Goal: Task Accomplishment & Management: Manage account settings

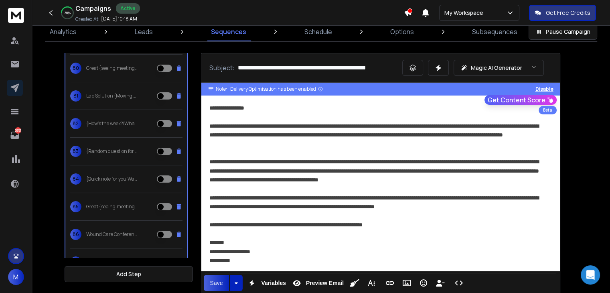
scroll to position [2267, 0]
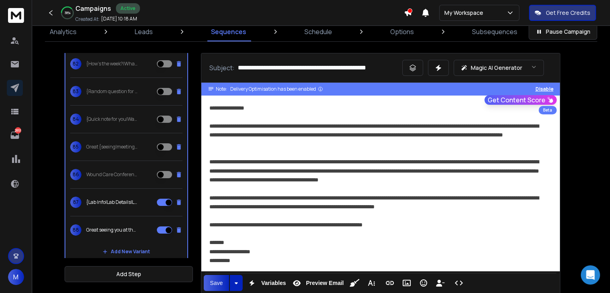
click at [143, 222] on div "88 Great seeing you at the {wound care|wound treatment|wound healing} conference" at bounding box center [126, 229] width 112 height 27
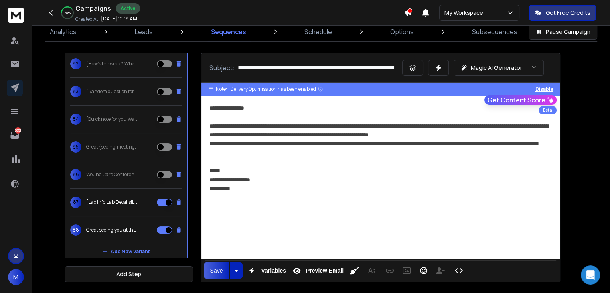
click at [141, 194] on div "87 {Lab Info|Lab Details|Laboratory Information} for your New {Practices|Locati…" at bounding box center [126, 202] width 112 height 28
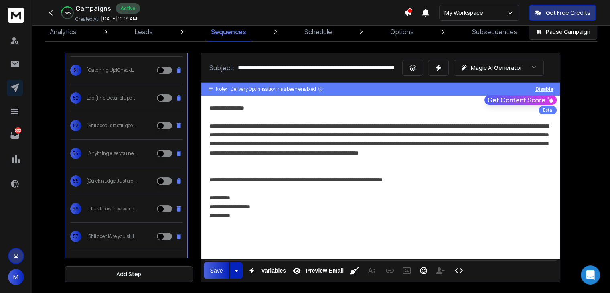
scroll to position [1216, 0]
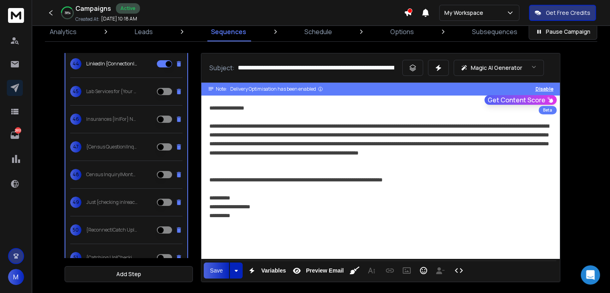
click at [111, 63] on div "44 LinkedIn {Connection|Connection Request|Networking} + Laboratory {Services|O…" at bounding box center [103, 63] width 67 height 11
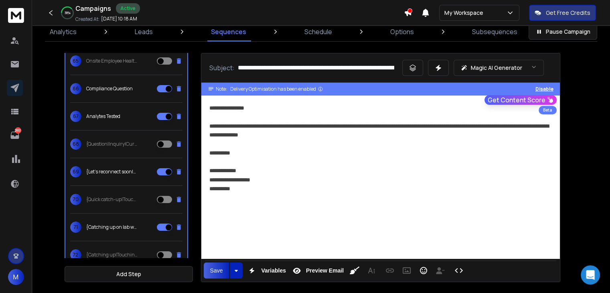
scroll to position [1777, 0]
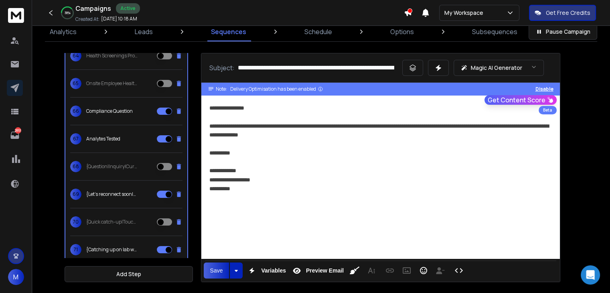
click at [115, 133] on div "67 Analytes Tested" at bounding box center [95, 138] width 50 height 11
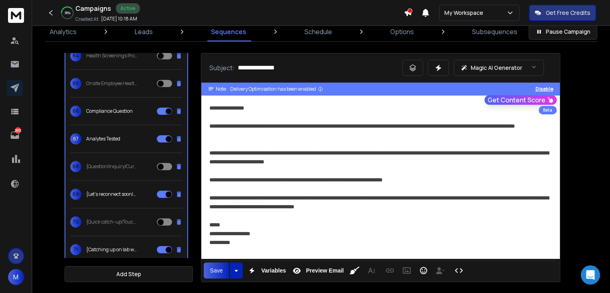
click at [131, 108] on p "Compliance Question" at bounding box center [109, 111] width 47 height 6
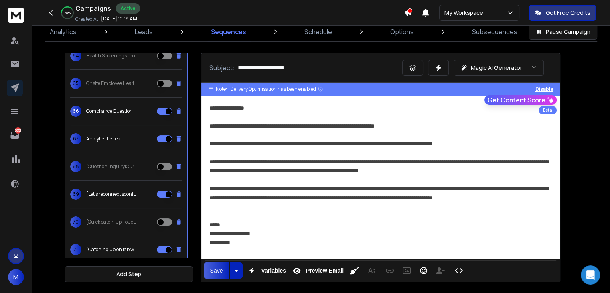
click at [134, 191] on p "{Let’s reconnect soon|Let's connect again}" at bounding box center [111, 194] width 51 height 6
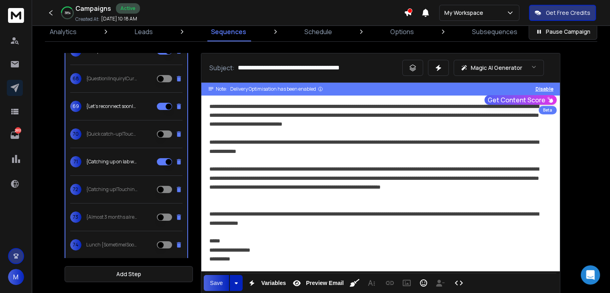
scroll to position [1870, 0]
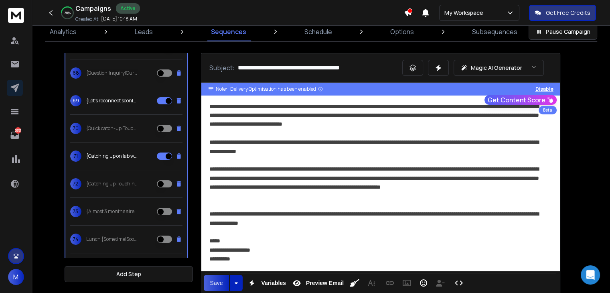
click at [132, 153] on p "{Catching up on lab workflows|Thoughts on lab efficiency|Quick check-in on lab …" at bounding box center [111, 156] width 51 height 6
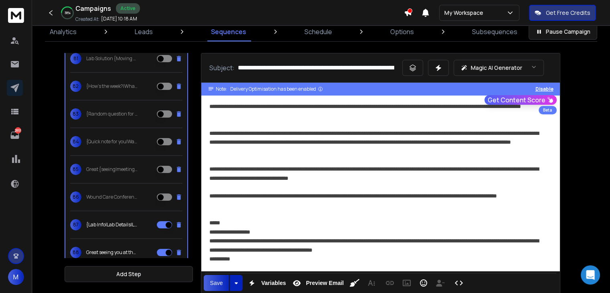
scroll to position [2267, 0]
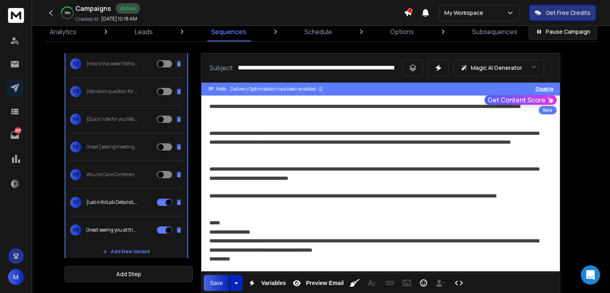
click at [117, 199] on p "{Lab Info|Lab Details|Laboratory Information} for your New {Practices|Locations…" at bounding box center [111, 202] width 51 height 6
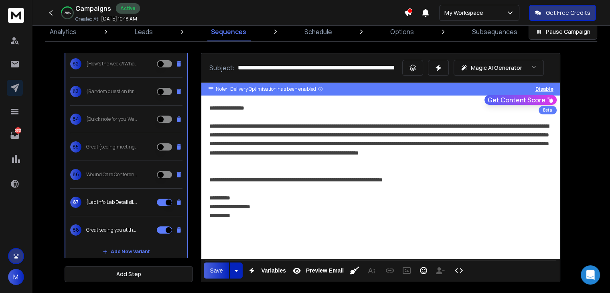
click at [134, 226] on p "Great seeing you at the {wound care|wound treatment|wound healing} conference" at bounding box center [111, 229] width 51 height 6
type input "**********"
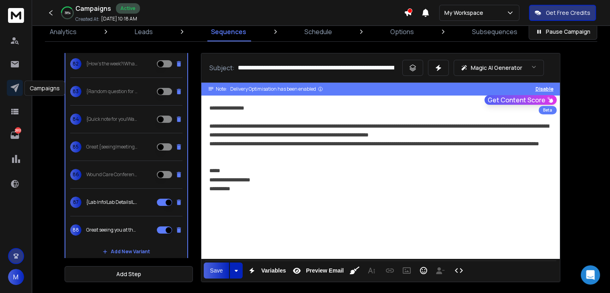
click at [16, 86] on icon at bounding box center [15, 88] width 10 height 10
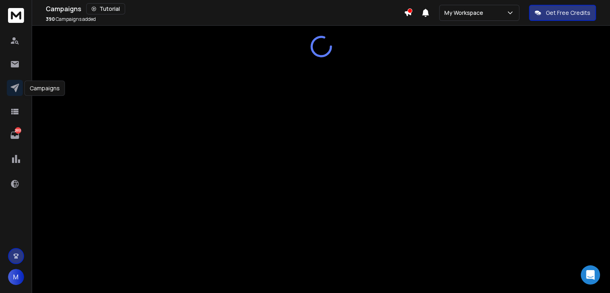
scroll to position [0, 0]
click at [203, 8] on div "Campaigns Tutorial" at bounding box center [228, 8] width 364 height 11
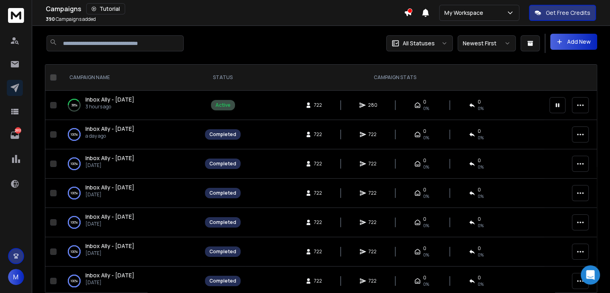
click at [180, 107] on div "38 % Inbox Ally - [DATE] 3 hours ago" at bounding box center [130, 104] width 124 height 19
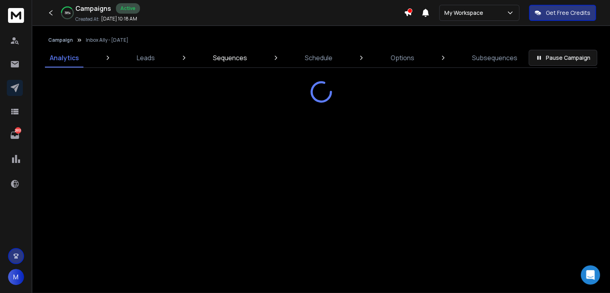
click at [231, 61] on p "Sequences" at bounding box center [230, 58] width 34 height 10
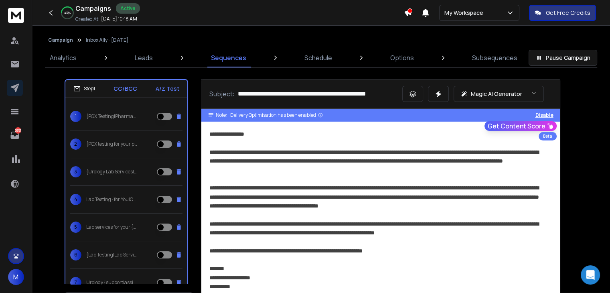
click at [164, 197] on button "button" at bounding box center [164, 199] width 15 height 7
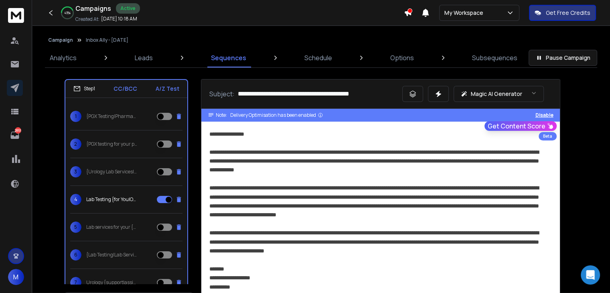
click at [163, 224] on button "button" at bounding box center [164, 226] width 15 height 7
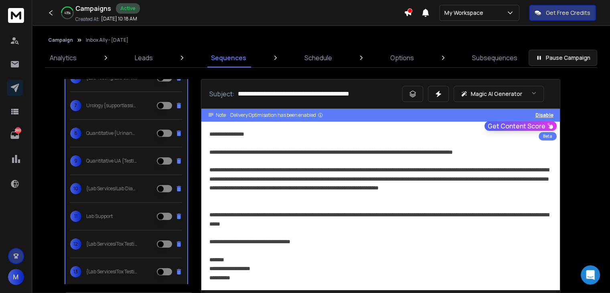
scroll to position [187, 0]
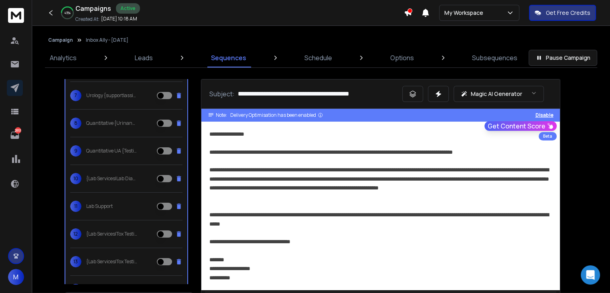
click at [160, 206] on button "button" at bounding box center [164, 205] width 15 height 7
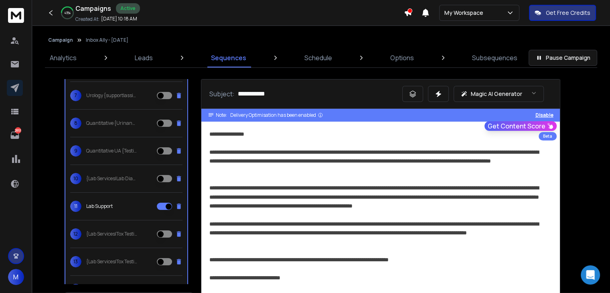
click at [164, 233] on button "button" at bounding box center [164, 233] width 15 height 7
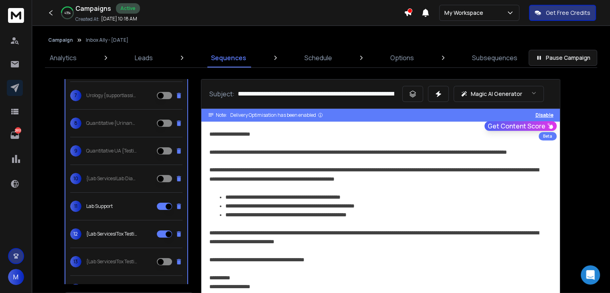
click at [161, 266] on div "13 {Lab Services|Tox Testing|Toxicology Testing|Lab Tests|Tox Lab Testing}" at bounding box center [126, 262] width 112 height 28
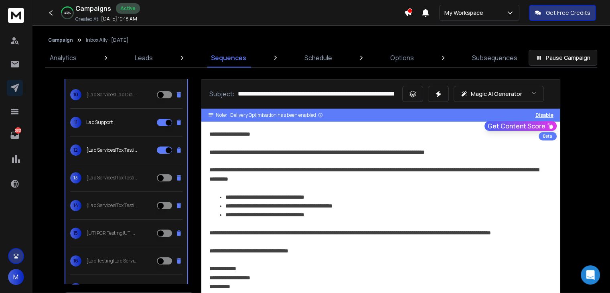
scroll to position [281, 0]
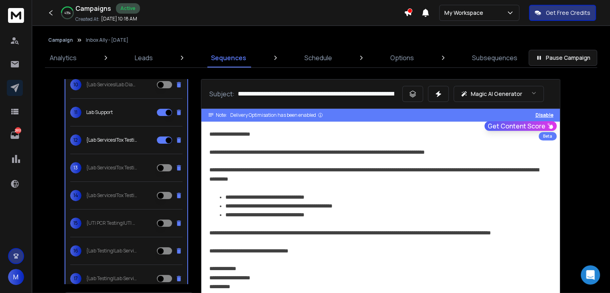
click at [160, 220] on button "button" at bounding box center [164, 222] width 15 height 7
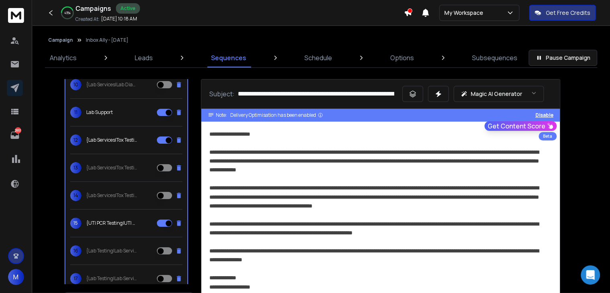
click at [164, 247] on button "button" at bounding box center [164, 250] width 15 height 7
type input "**********"
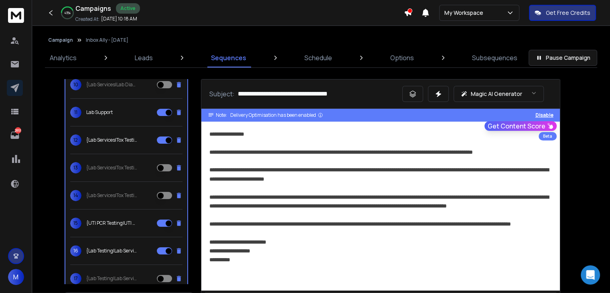
click at [163, 275] on button "button" at bounding box center [164, 278] width 15 height 7
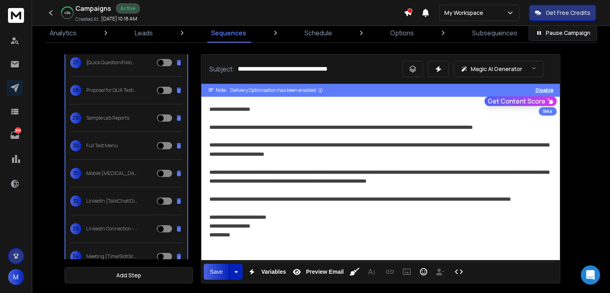
scroll to position [26, 0]
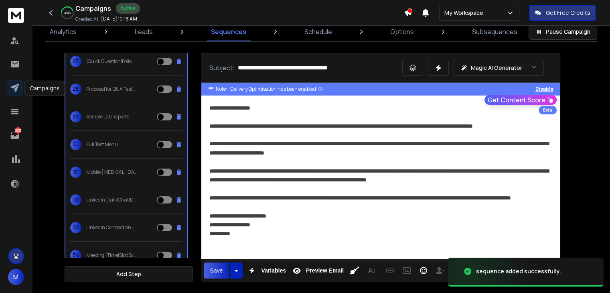
click at [20, 85] on link at bounding box center [15, 88] width 16 height 16
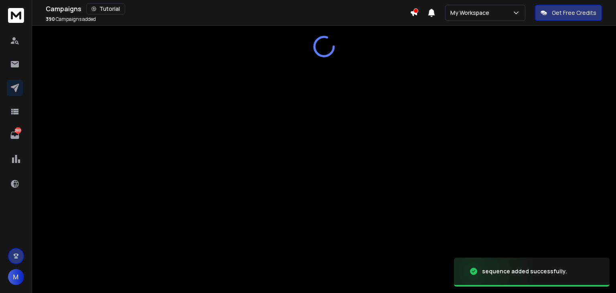
click at [192, 8] on div "Campaigns Tutorial" at bounding box center [228, 8] width 364 height 11
